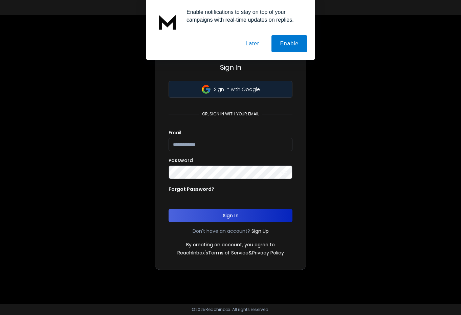
click at [213, 91] on button "Sign in with Google" at bounding box center [231, 89] width 124 height 17
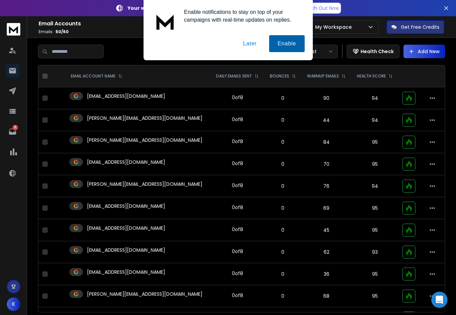
click at [276, 41] on button "Enable" at bounding box center [287, 43] width 36 height 17
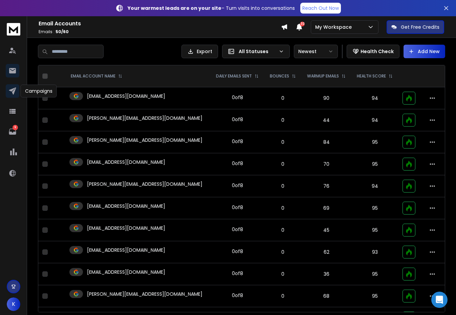
click at [9, 91] on icon at bounding box center [12, 91] width 8 height 8
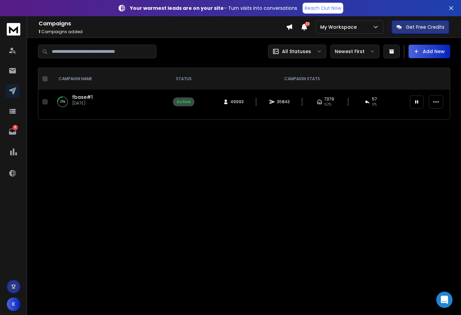
click at [147, 102] on div "25 % fbase#1 [DATE]" at bounding box center [109, 102] width 105 height 16
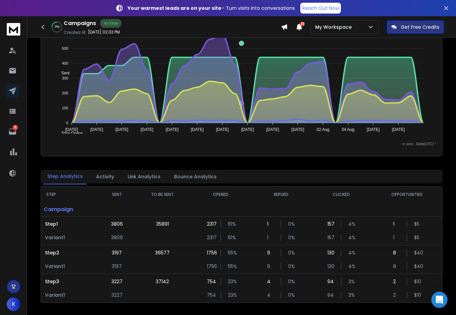
scroll to position [15, 0]
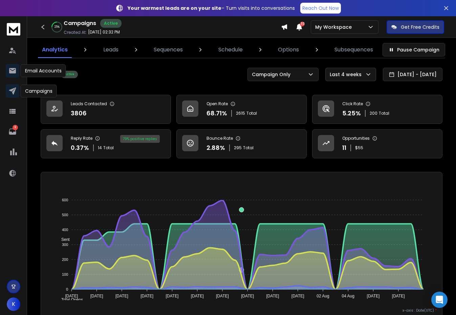
click at [14, 74] on icon at bounding box center [12, 71] width 8 height 8
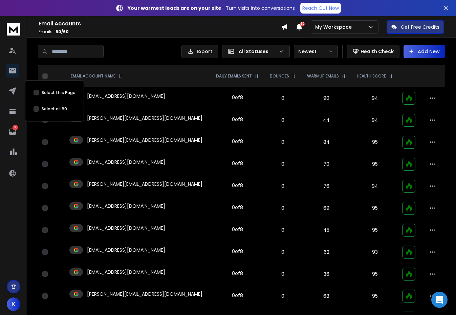
click at [45, 75] on button "Select this Page" at bounding box center [44, 75] width 5 height 5
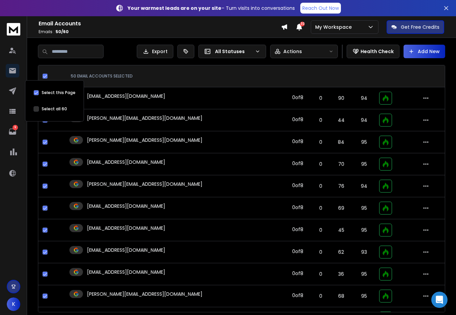
click at [36, 108] on button "Select this Page" at bounding box center [36, 108] width 5 height 5
click at [201, 69] on th "60 EMAIL ACCOUNTS SELECTED" at bounding box center [174, 76] width 218 height 22
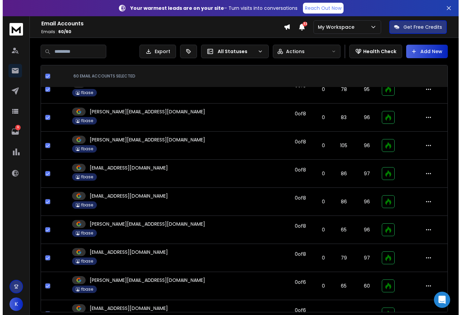
scroll to position [1284, 0]
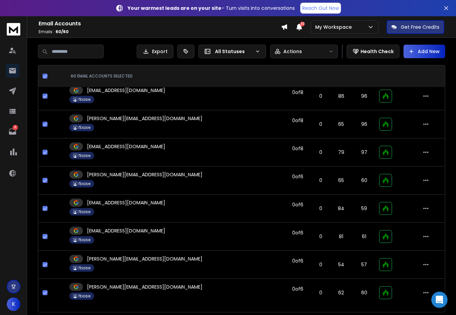
click at [48, 292] on div at bounding box center [53, 292] width 23 height 5
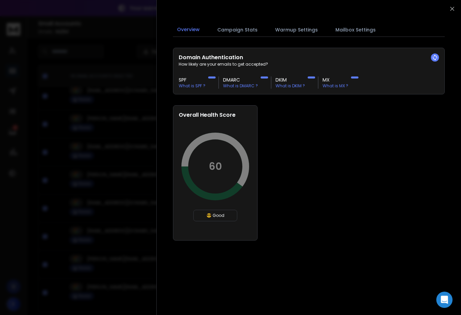
click at [291, 221] on section "Overall Health Score 60 😎 Good" at bounding box center [309, 172] width 272 height 135
click at [455, 9] on div "Multi Select Table Sheet Overview Campaign Stats Warmup Settings Mailbox Settin…" at bounding box center [308, 157] width 305 height 315
click at [450, 10] on icon "button" at bounding box center [452, 8] width 7 height 7
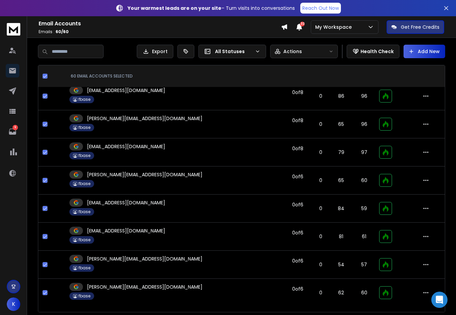
click at [45, 292] on button "button" at bounding box center [44, 292] width 5 height 5
click at [46, 265] on button "button" at bounding box center [44, 264] width 5 height 5
click at [44, 235] on button "button" at bounding box center [44, 236] width 5 height 5
click at [43, 208] on button "button" at bounding box center [44, 208] width 5 height 5
click at [44, 177] on td at bounding box center [51, 181] width 27 height 28
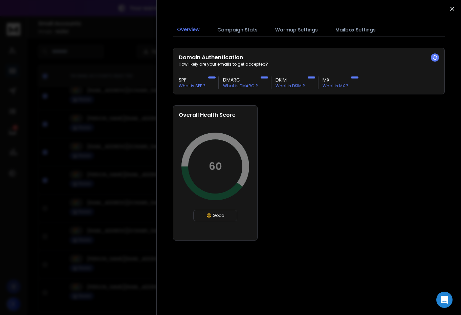
click at [451, 9] on icon "button" at bounding box center [452, 8] width 3 height 3
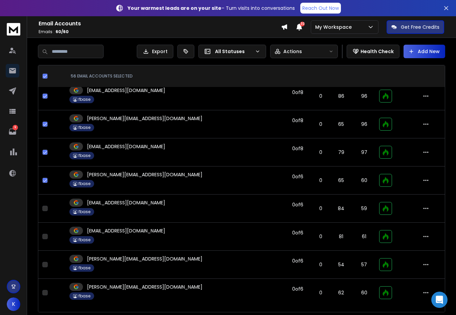
click at [46, 180] on button "button" at bounding box center [44, 180] width 5 height 5
click at [286, 50] on p "Actions" at bounding box center [292, 51] width 19 height 7
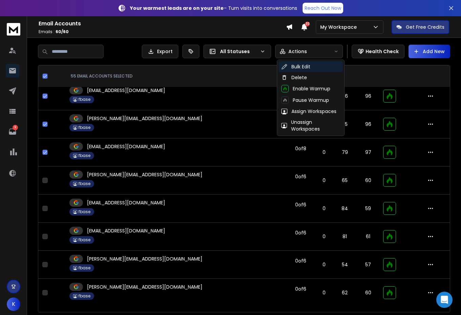
click at [299, 65] on div "Bulk Edit" at bounding box center [295, 66] width 29 height 7
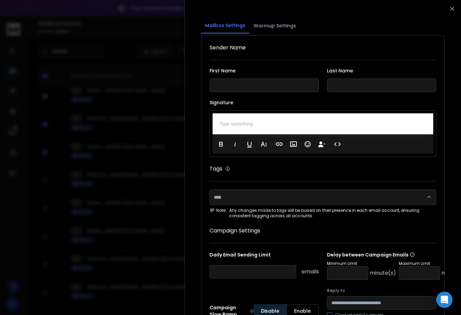
scroll to position [103, 0]
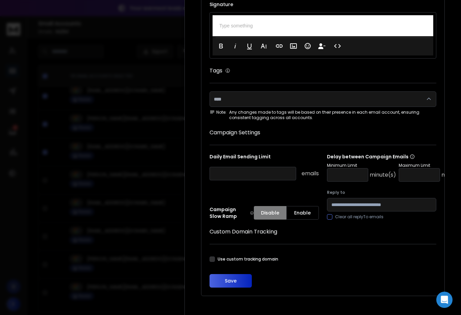
click at [237, 167] on input "number" at bounding box center [253, 174] width 87 height 14
type input "*"
click at [241, 275] on button "Save" at bounding box center [231, 281] width 42 height 14
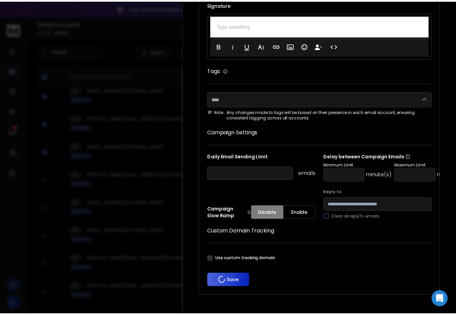
scroll to position [0, 0]
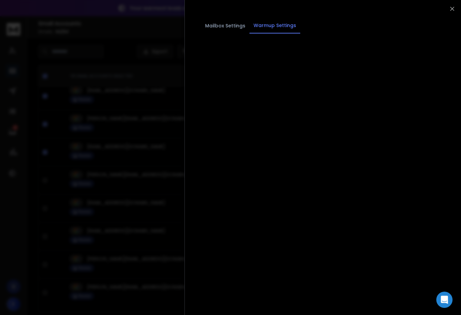
click at [283, 22] on button "Warmup Settings" at bounding box center [275, 26] width 51 height 16
